Goal: Task Accomplishment & Management: Use online tool/utility

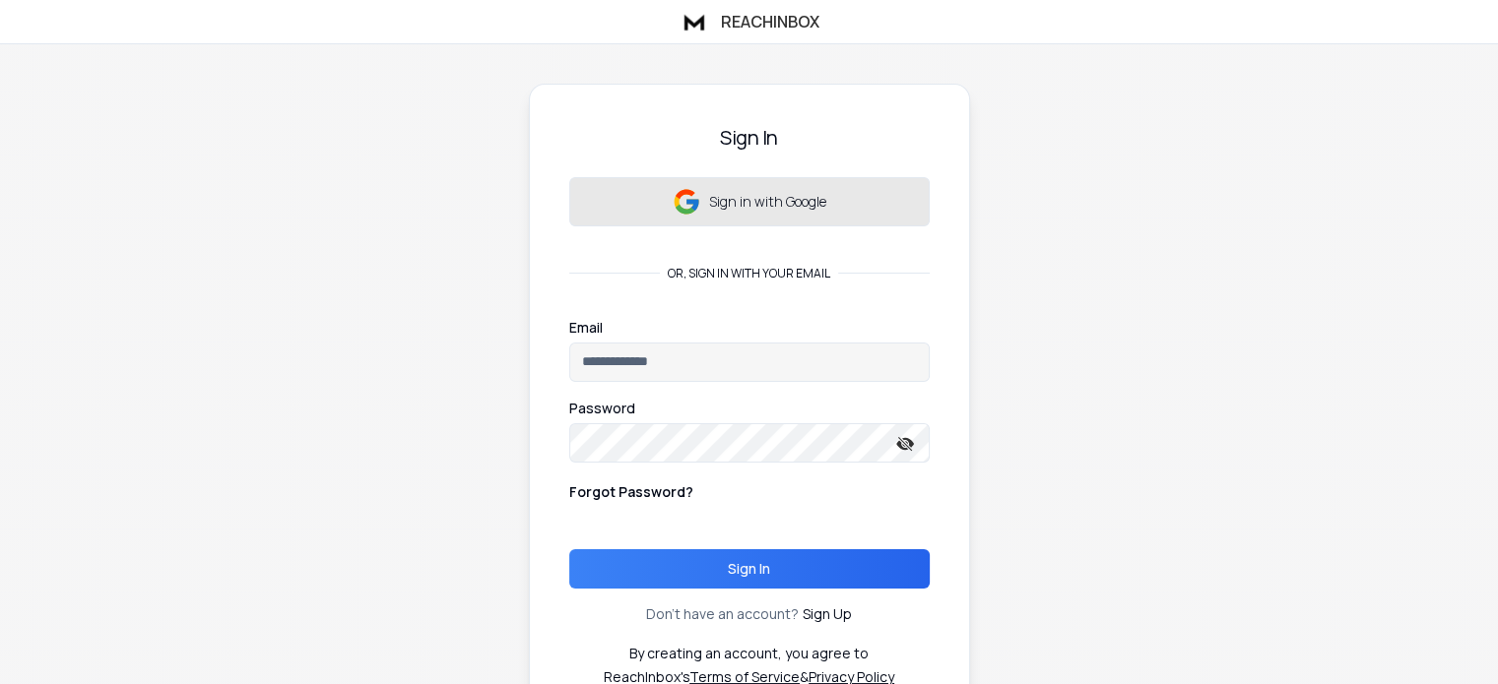
click at [753, 212] on button "Sign in with Google" at bounding box center [749, 201] width 360 height 49
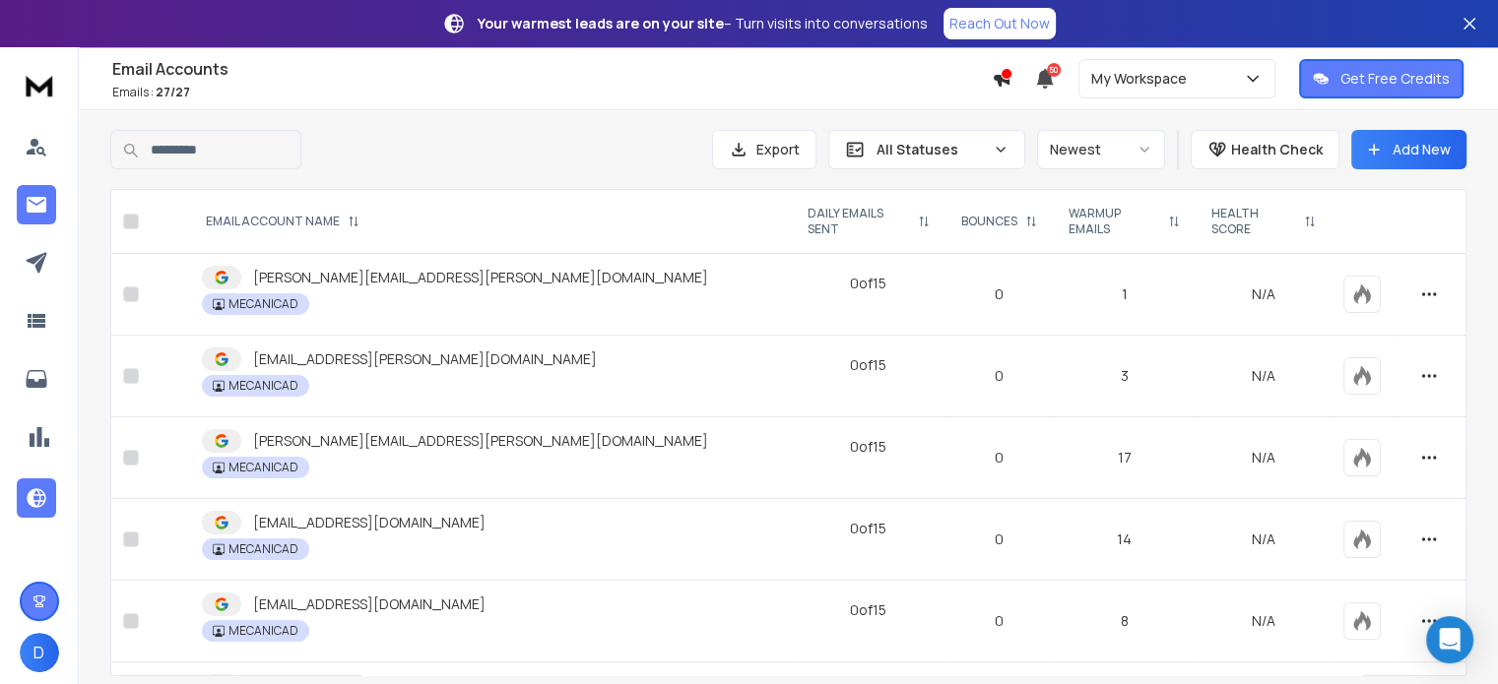
scroll to position [12, 0]
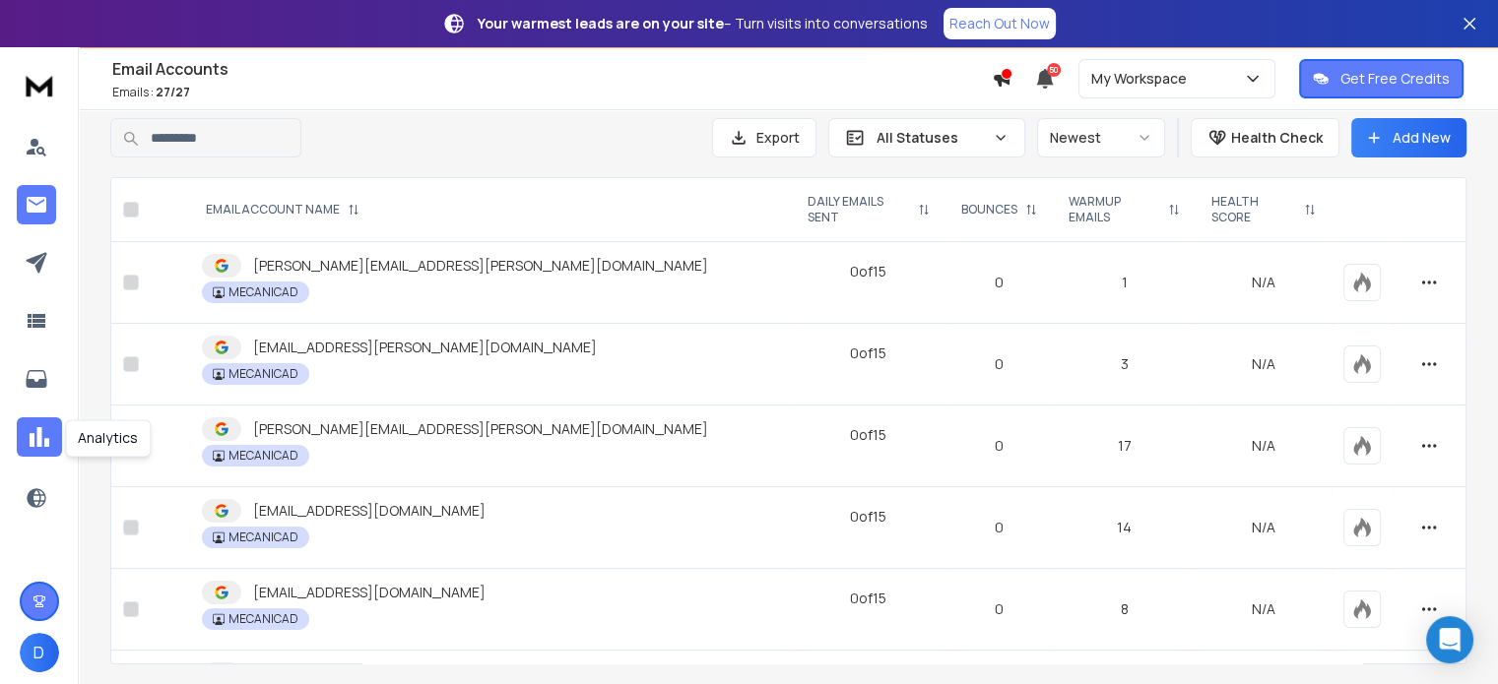
click at [43, 456] on link at bounding box center [39, 437] width 45 height 45
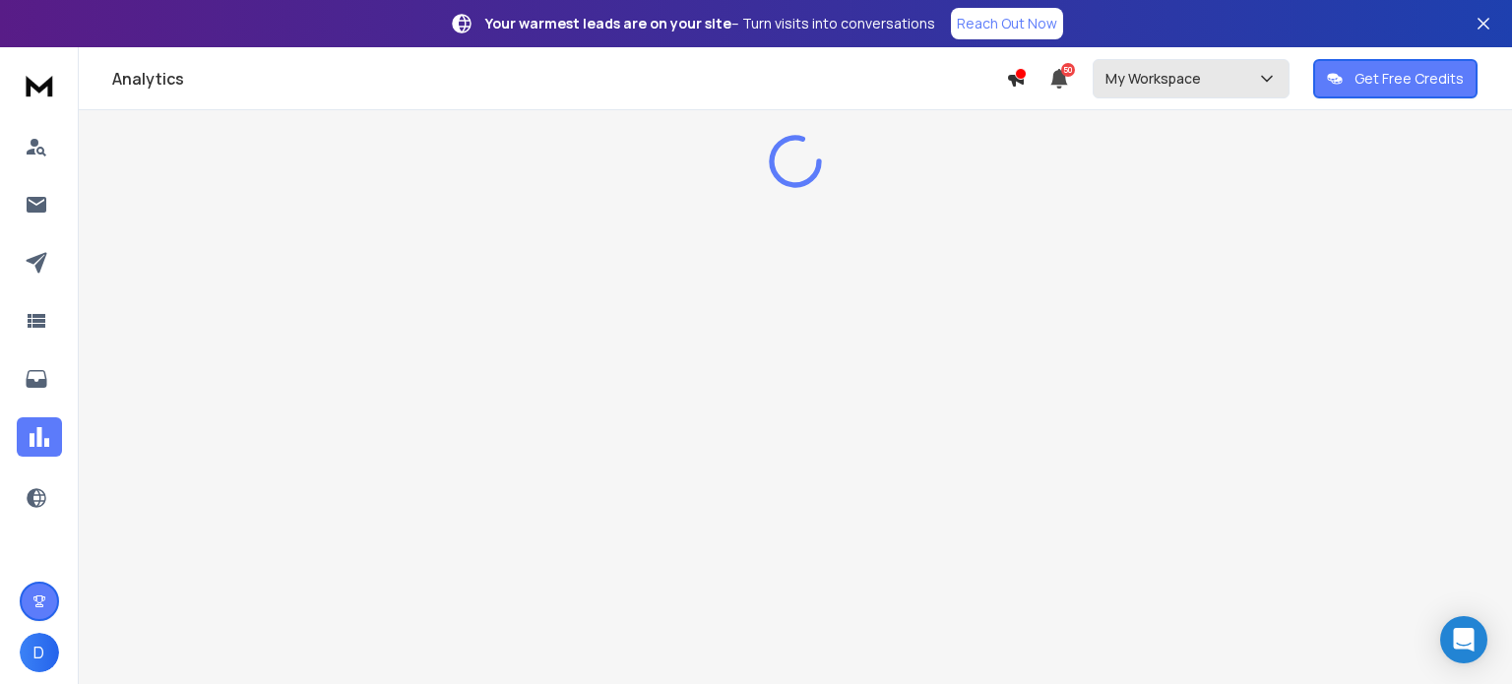
click at [1227, 80] on div "My Workspace" at bounding box center [1191, 79] width 171 height 20
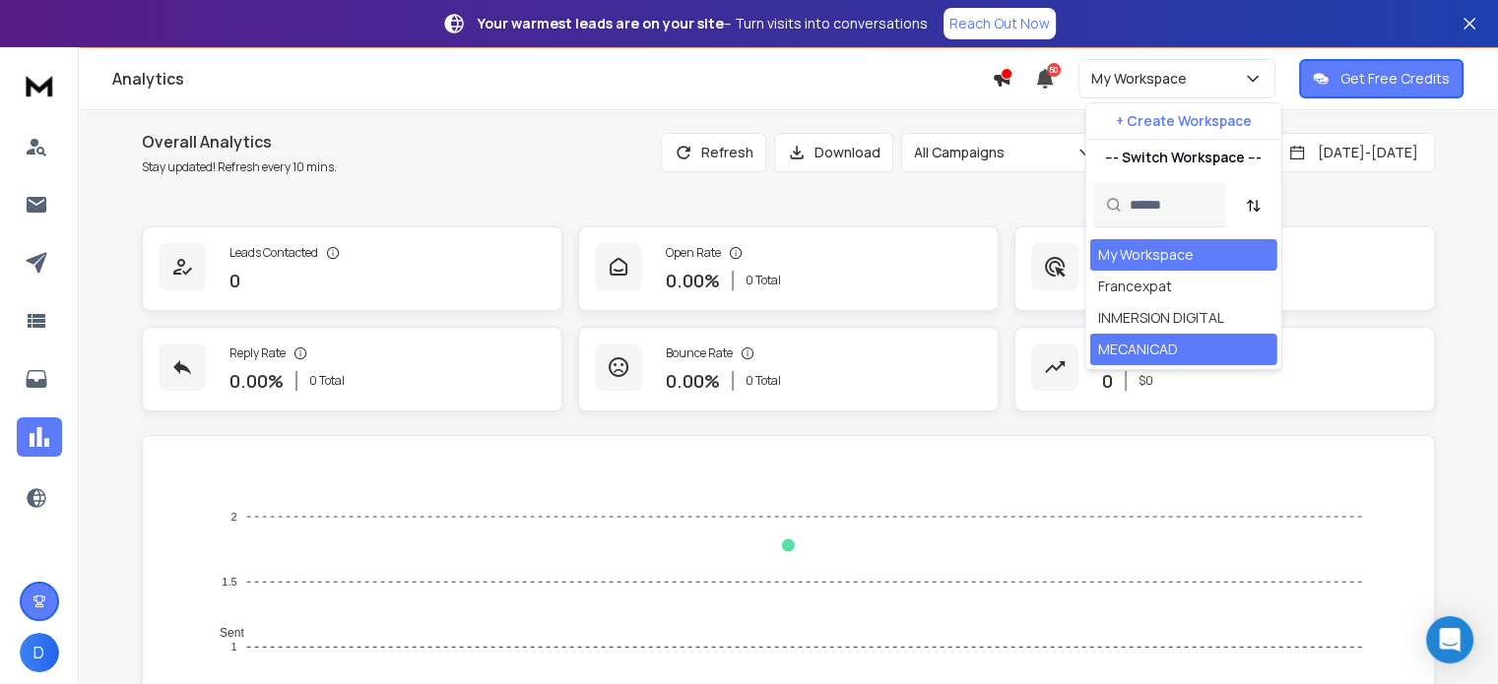
click at [1134, 342] on div "MECANICAD" at bounding box center [1138, 350] width 80 height 20
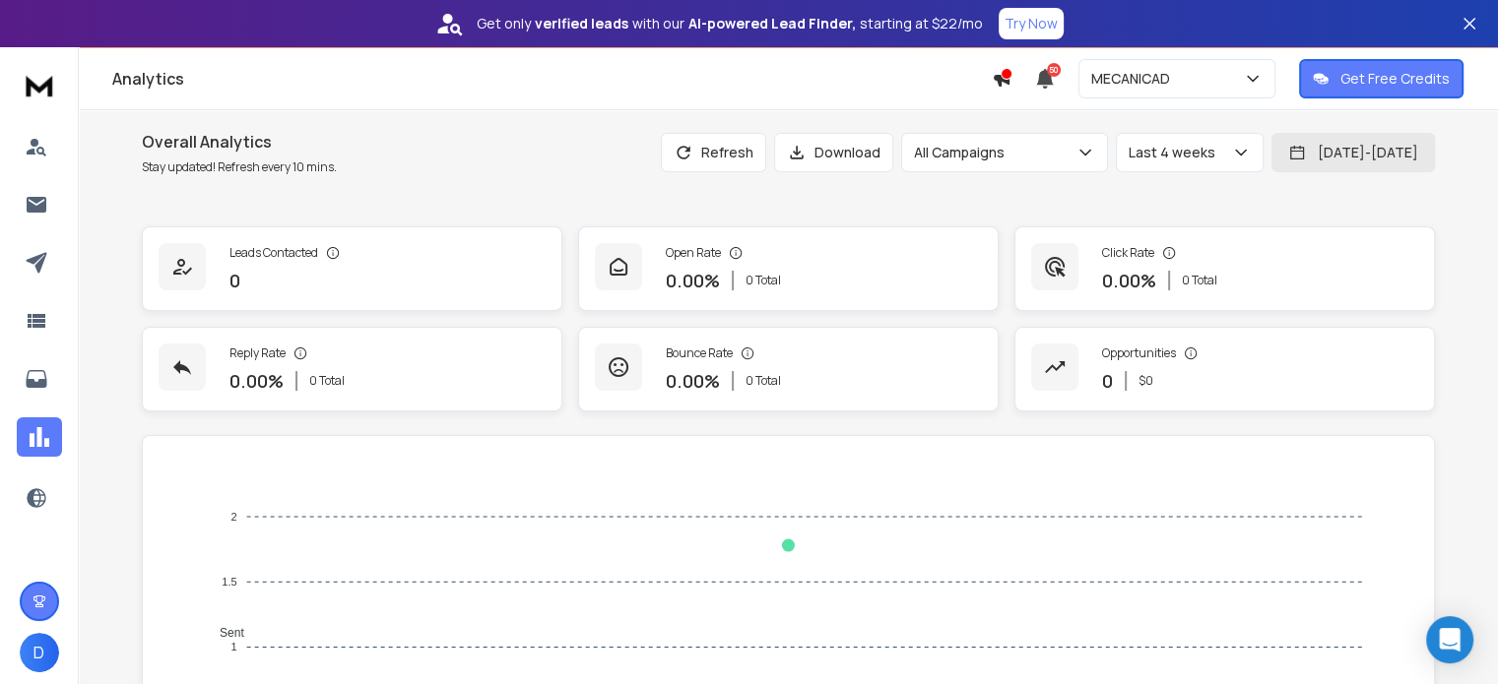
click at [1338, 145] on button "[DATE] - [DATE]" at bounding box center [1352, 152] width 163 height 39
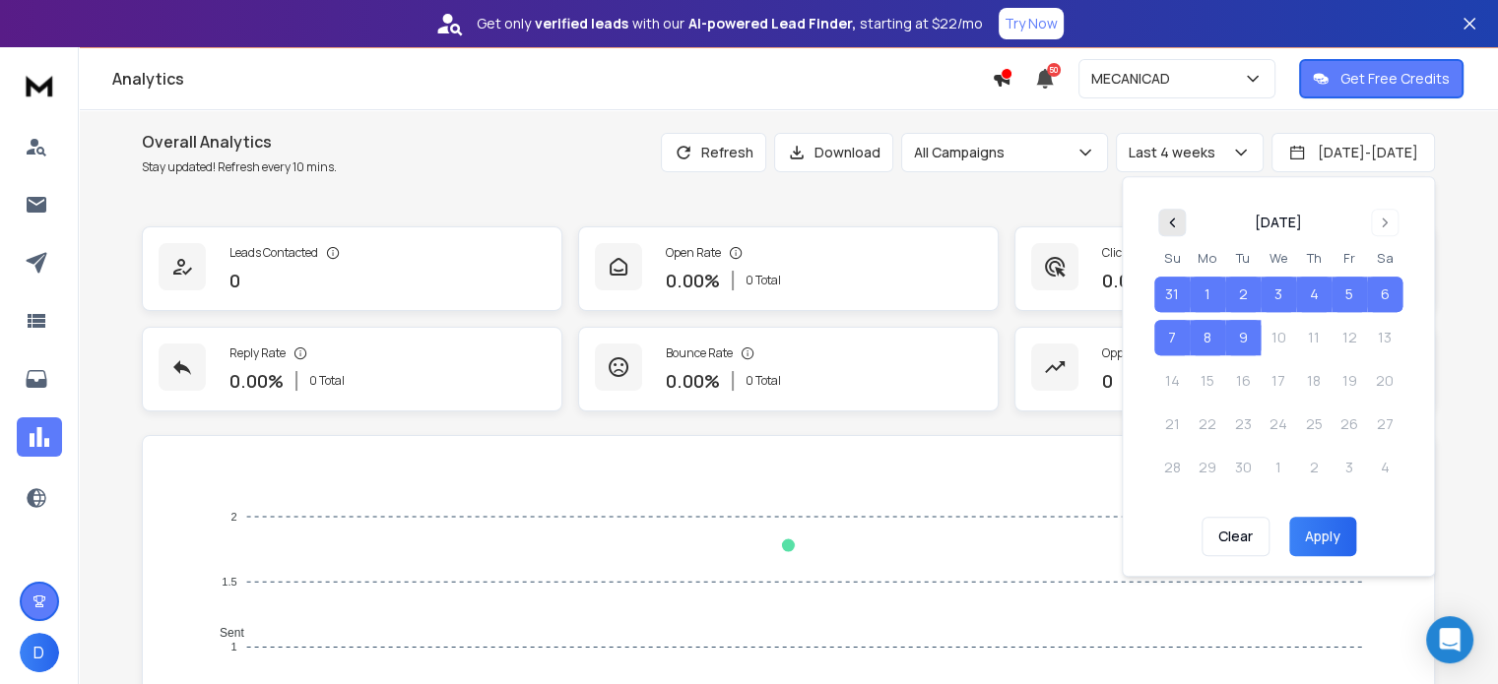
click at [1176, 220] on icon "Go to previous month" at bounding box center [1172, 223] width 16 height 16
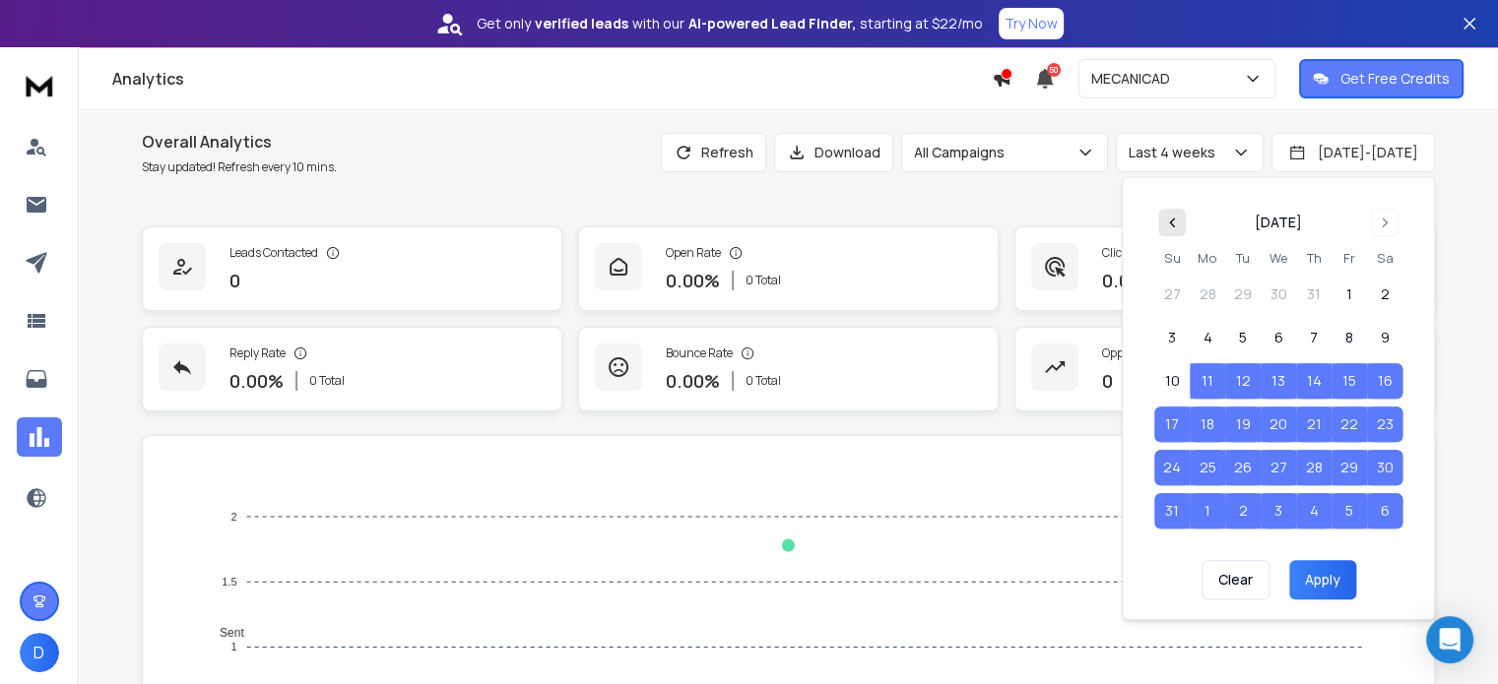
click at [1176, 220] on icon "Go to previous month" at bounding box center [1172, 223] width 16 height 16
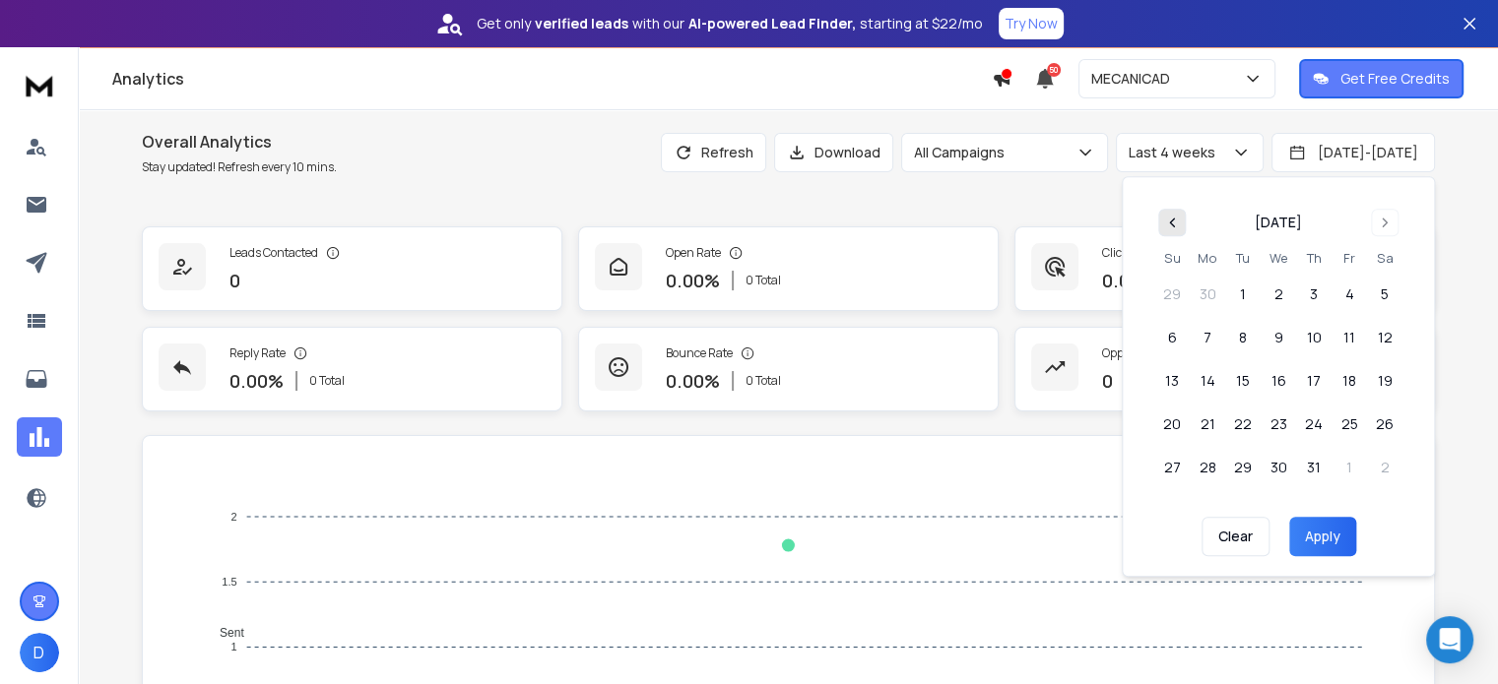
click at [1176, 220] on icon "Go to previous month" at bounding box center [1172, 223] width 16 height 16
click at [1181, 220] on button "Go to previous month" at bounding box center [1172, 223] width 28 height 28
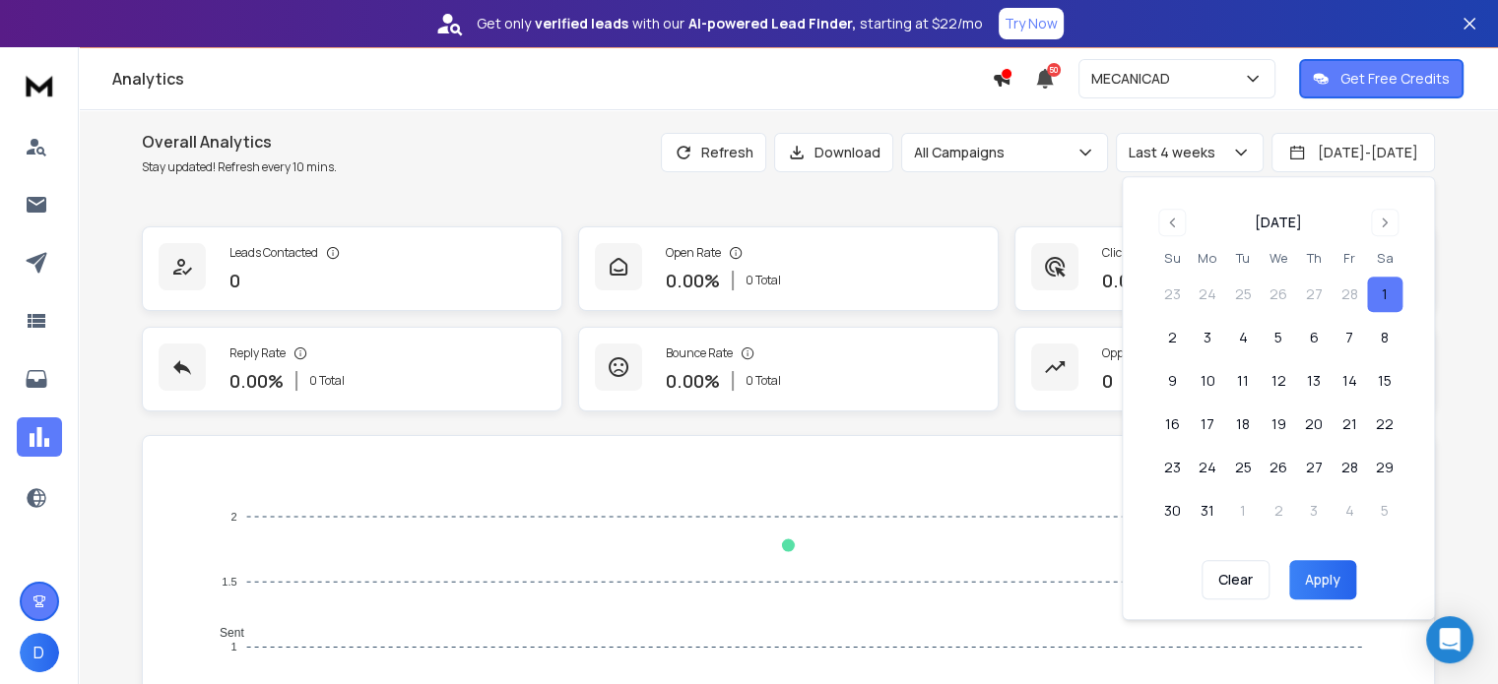
click at [1387, 295] on button "1" at bounding box center [1384, 294] width 35 height 35
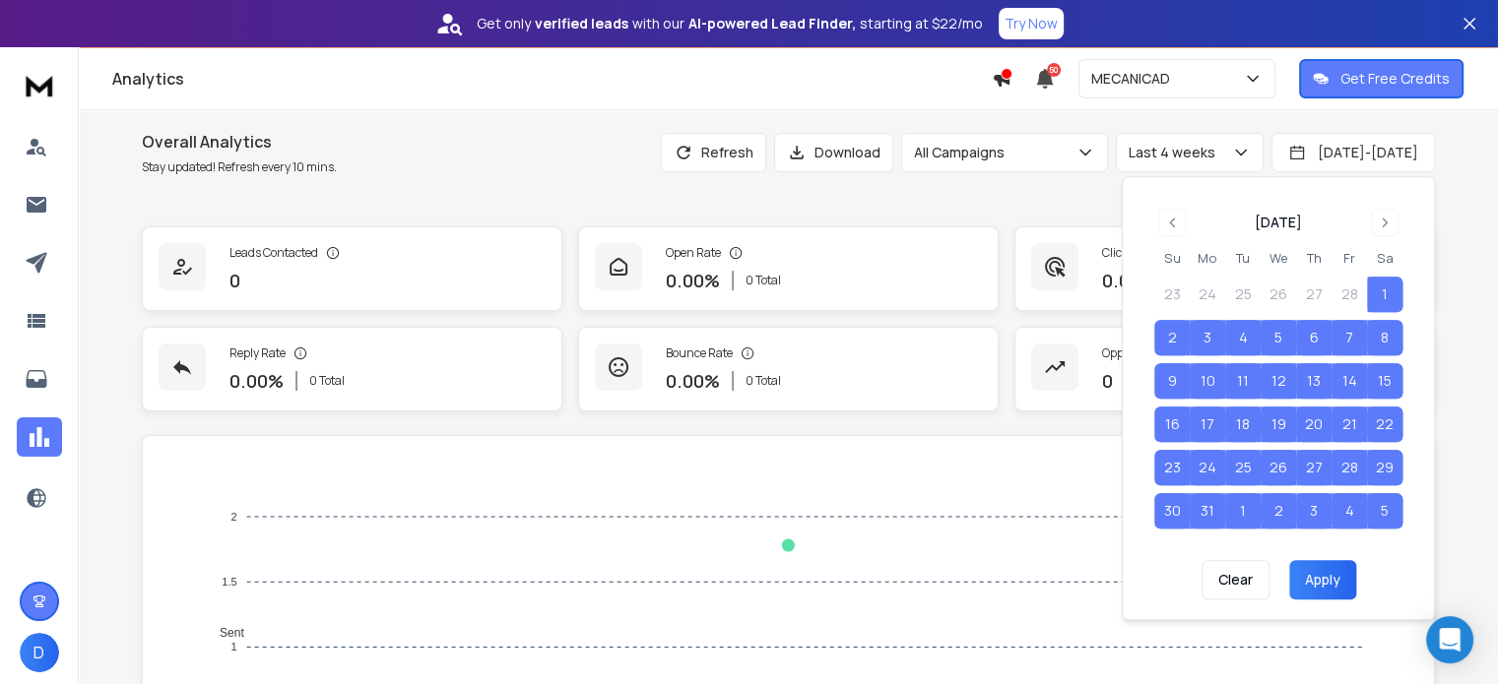
click at [1214, 514] on button "31" at bounding box center [1206, 510] width 35 height 35
click at [1335, 585] on button "Apply" at bounding box center [1322, 579] width 67 height 39
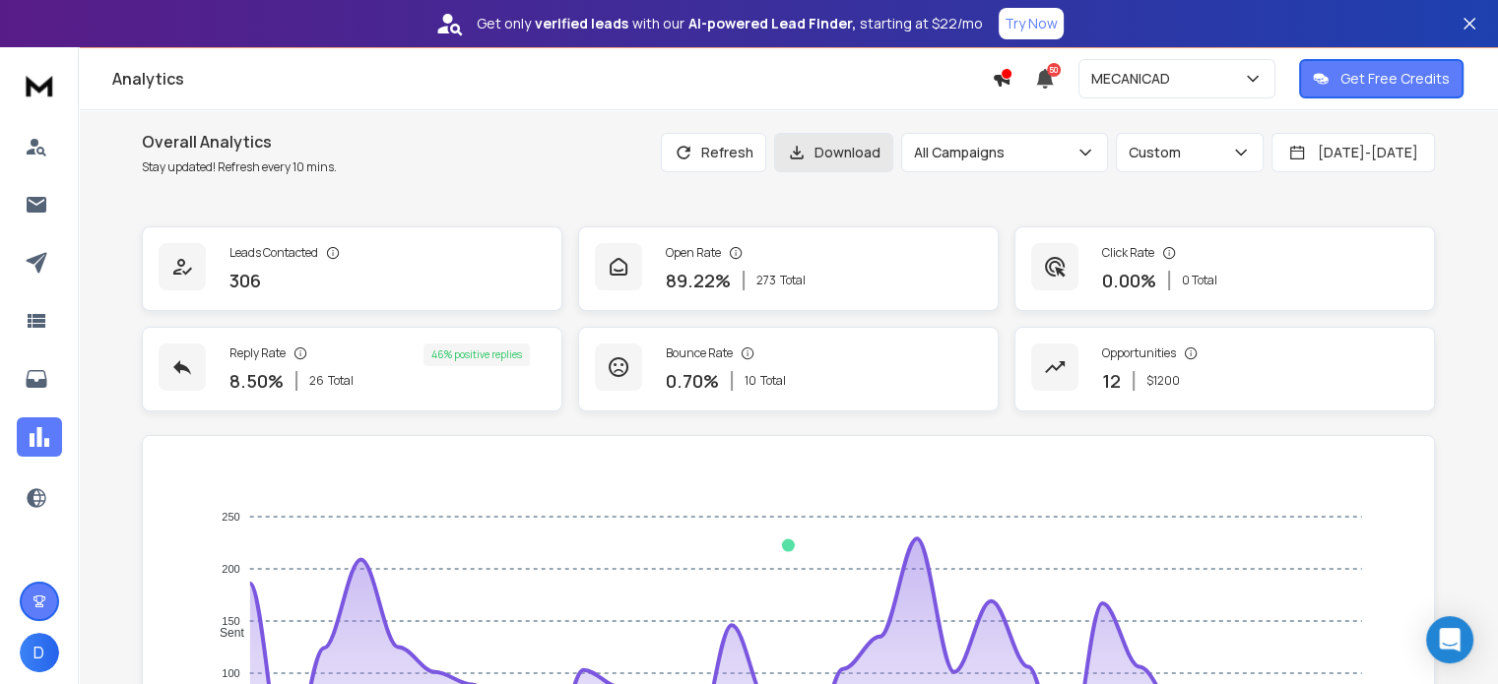
click at [814, 160] on p "Download" at bounding box center [847, 153] width 66 height 20
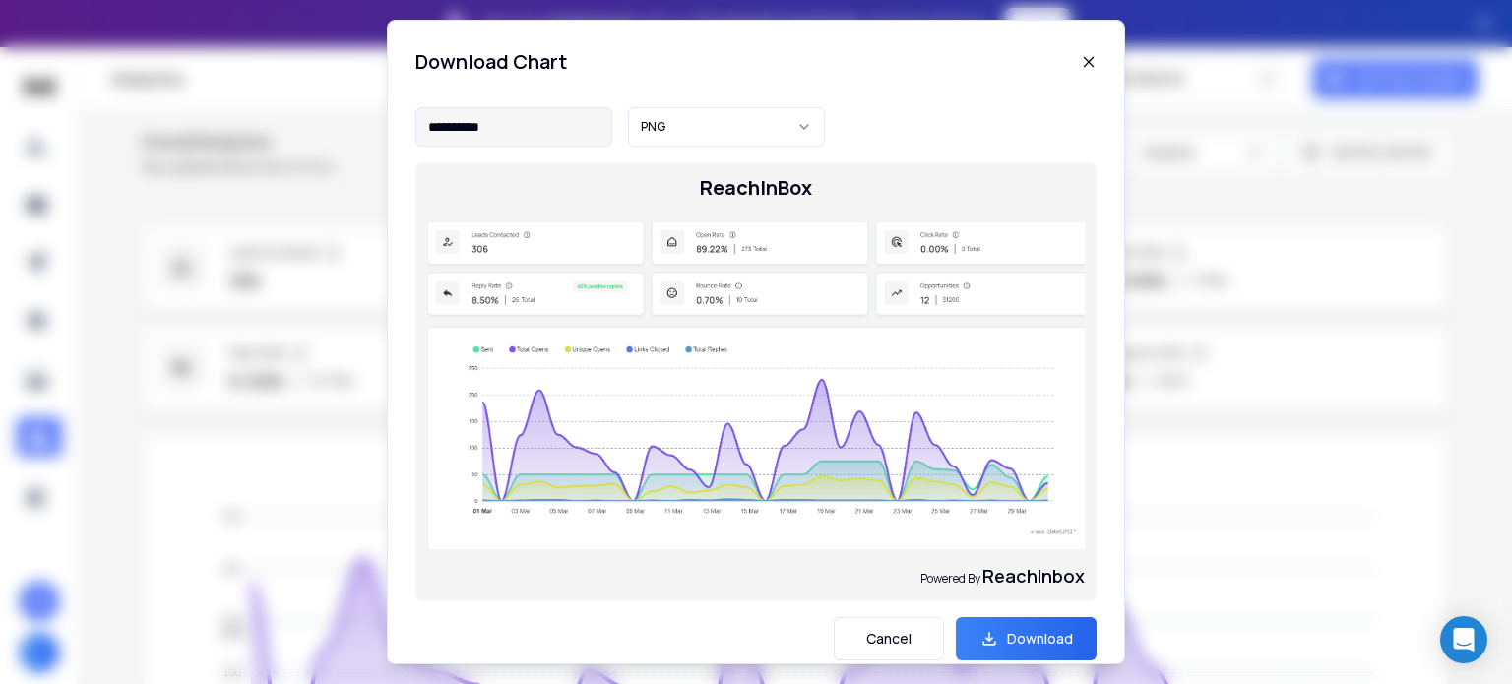
click at [1018, 642] on p "Download" at bounding box center [1040, 639] width 66 height 20
